Goal: Task Accomplishment & Management: Manage account settings

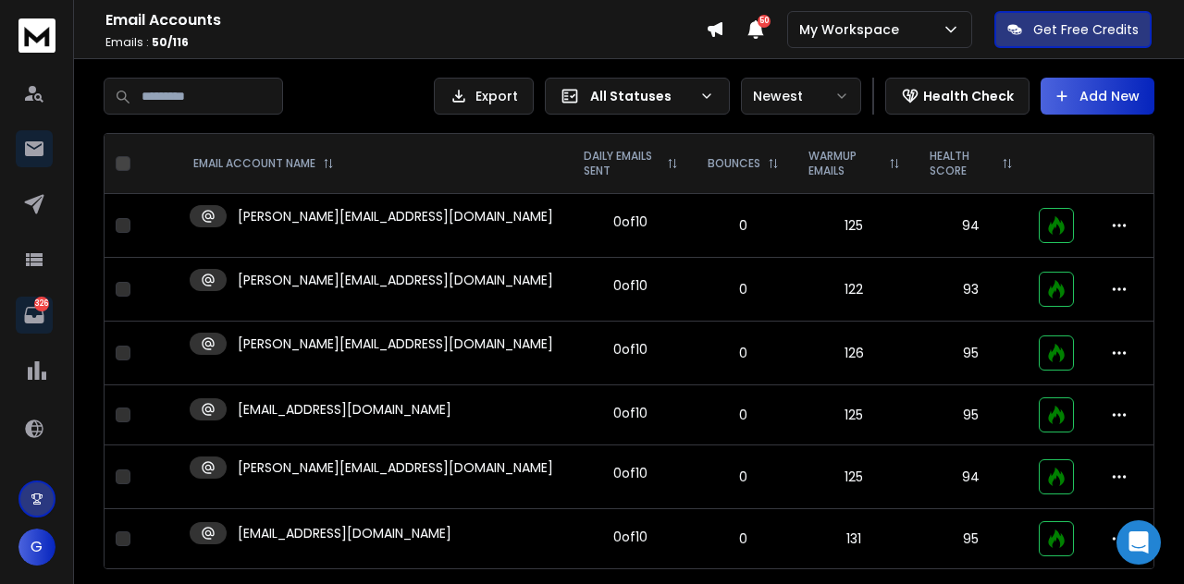
click at [20, 311] on link "326" at bounding box center [34, 315] width 37 height 37
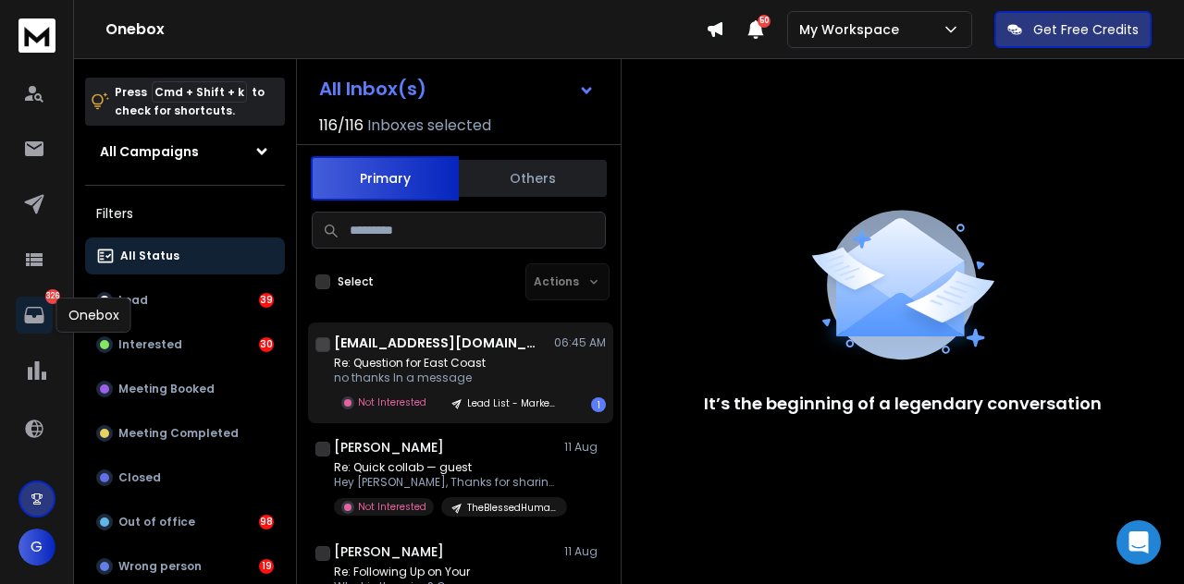
click at [475, 379] on p "no thanks In a message" at bounding box center [445, 378] width 222 height 15
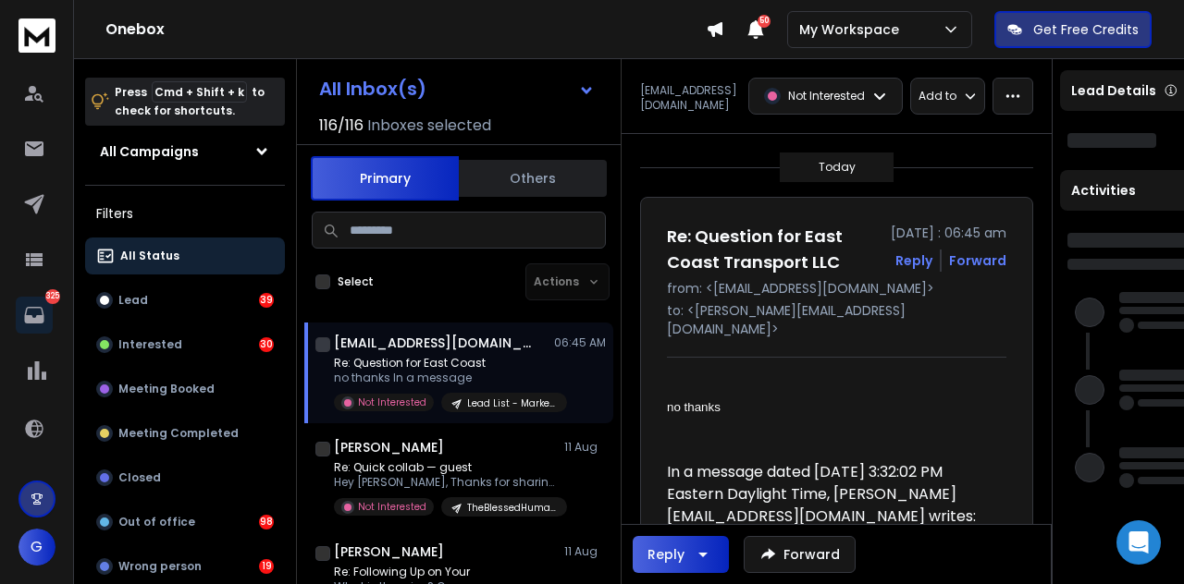
click at [1008, 100] on icon "button" at bounding box center [1012, 96] width 17 height 17
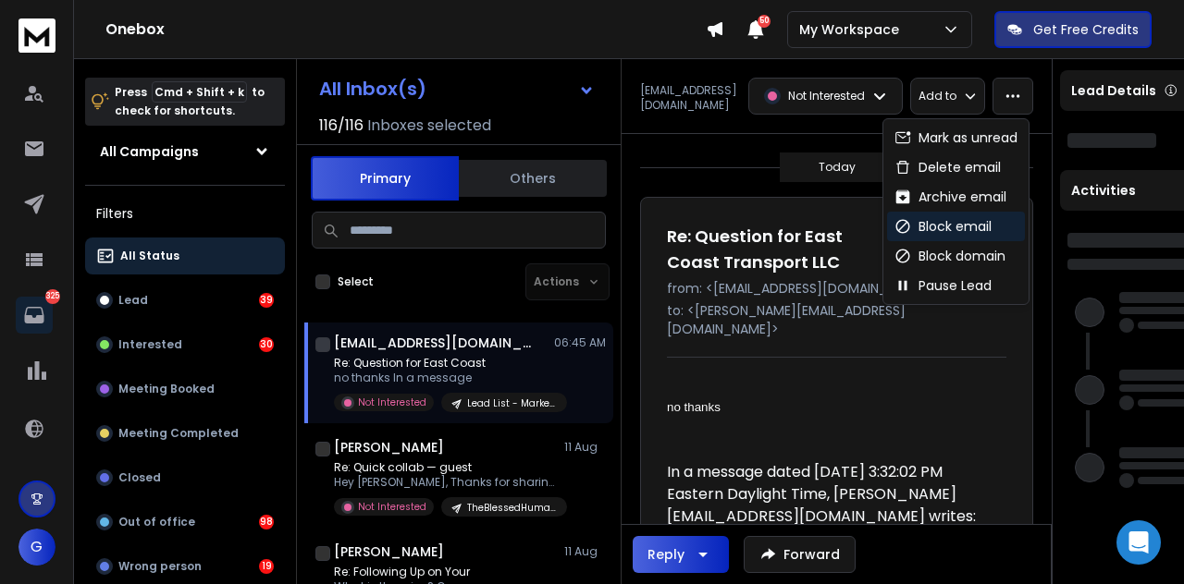
click at [997, 218] on div "Block email" at bounding box center [956, 227] width 138 height 30
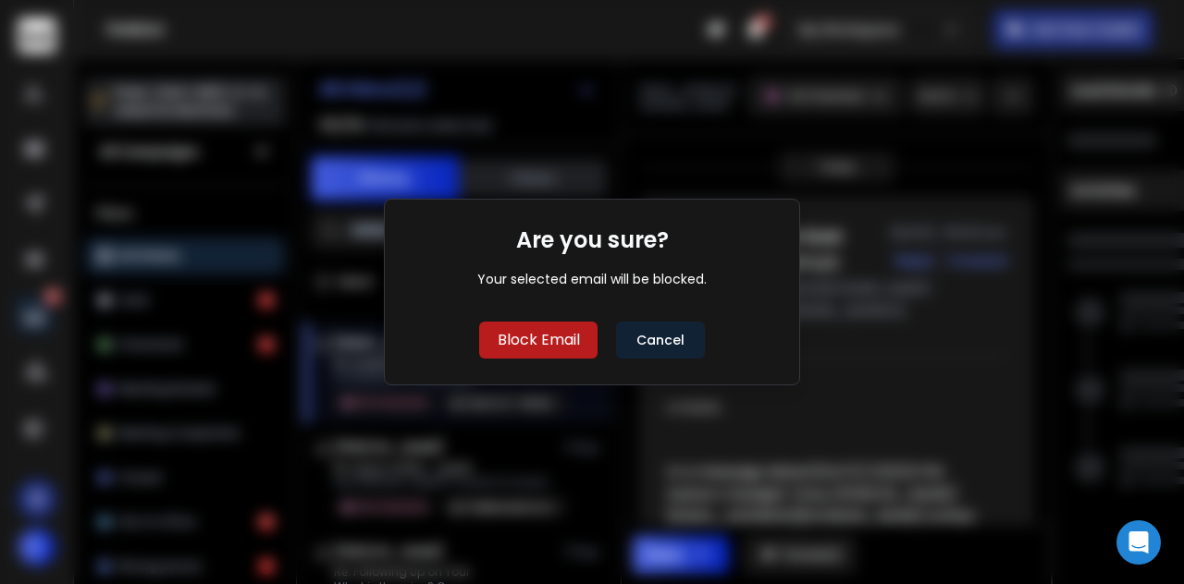
click at [528, 341] on button "Block Email" at bounding box center [538, 340] width 118 height 37
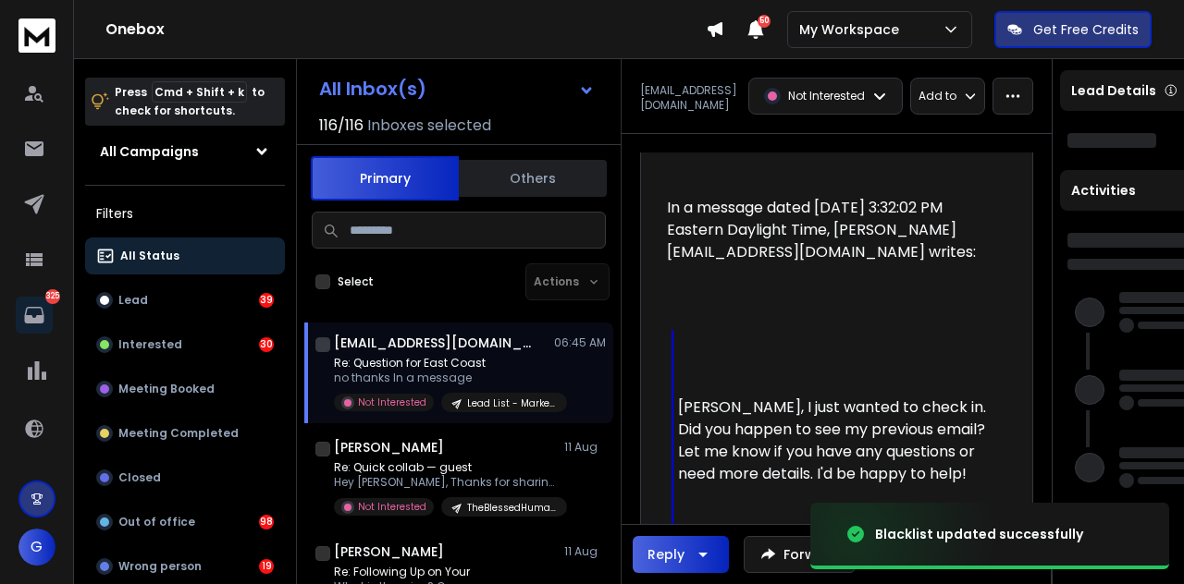
scroll to position [265, 0]
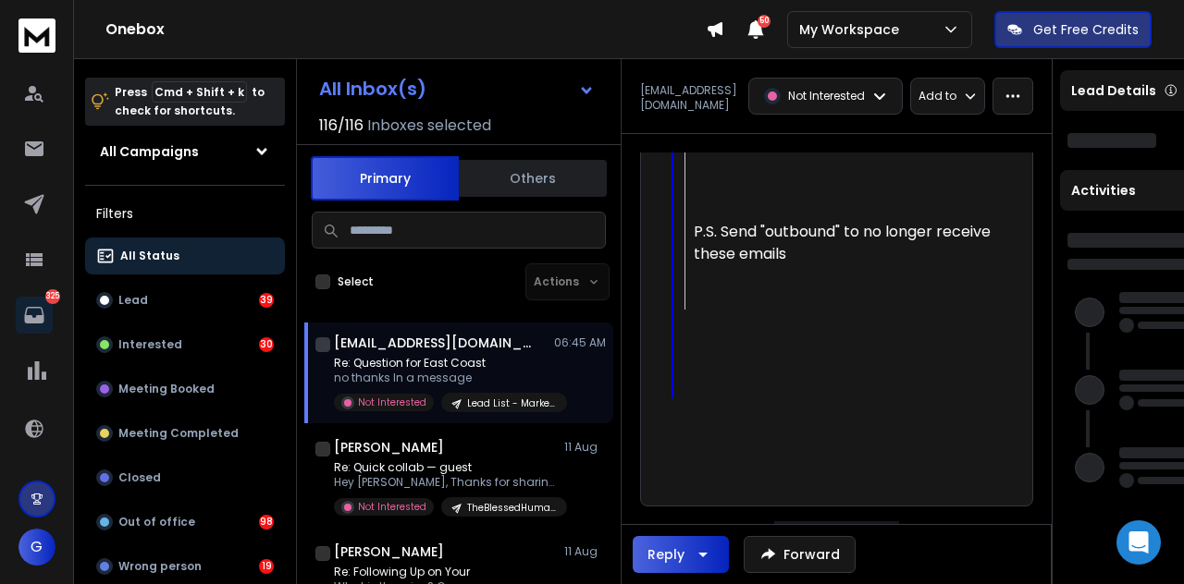
scroll to position [0, 0]
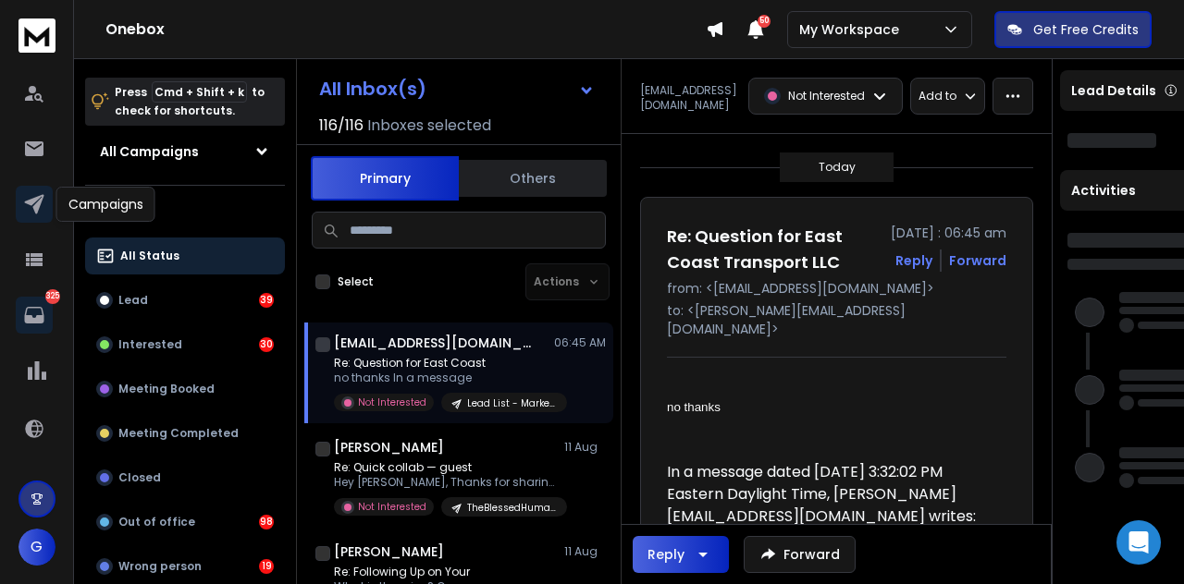
click at [45, 196] on link at bounding box center [34, 204] width 37 height 37
